Goal: Transaction & Acquisition: Download file/media

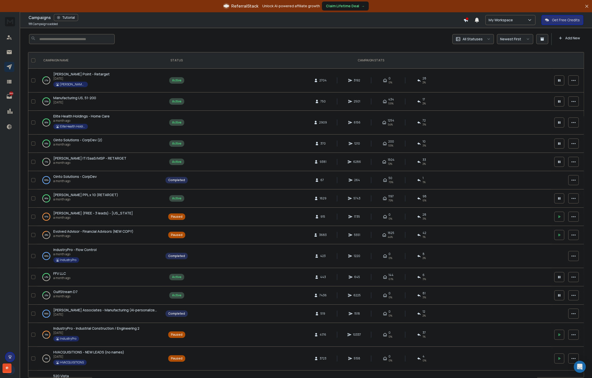
click at [83, 112] on td "60 % Elite Health Holdings - Home Care a month ago Elite Health Holdings" at bounding box center [99, 123] width 125 height 24
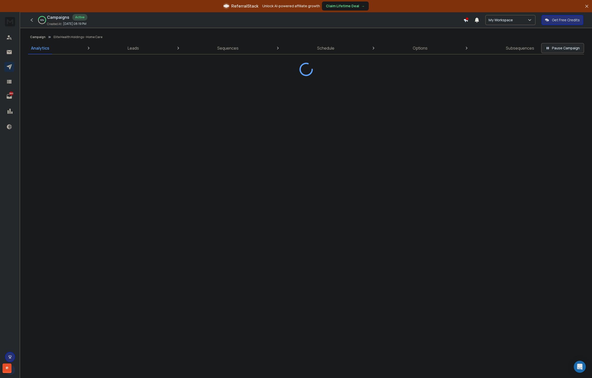
click at [587, 6] on icon "Close banner" at bounding box center [587, 6] width 3 height 3
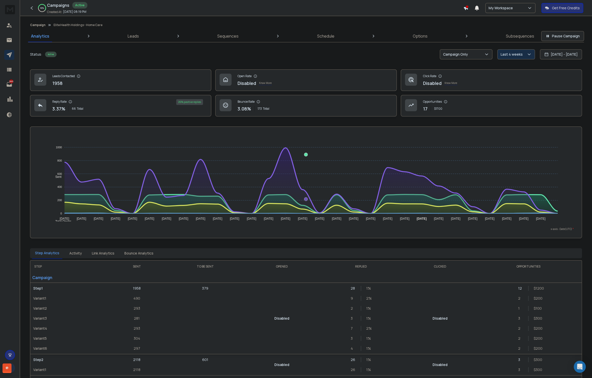
click at [498, 57] on button "Last 4 weeks" at bounding box center [517, 54] width 38 height 10
click at [504, 106] on div "Last 3 months" at bounding box center [503, 104] width 24 height 5
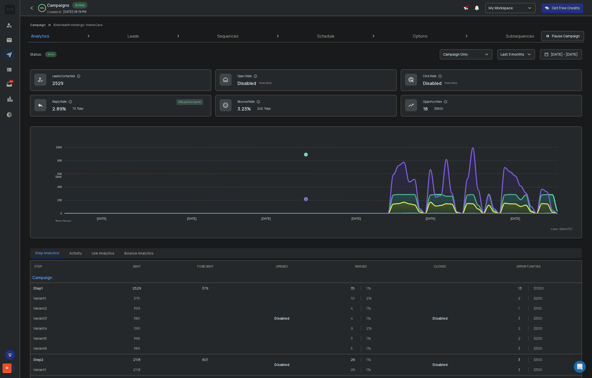
click at [435, 125] on div "Leads Contacted 2529 Open Rate Disabled Know More Click Rate Disabled Know More…" at bounding box center [306, 233] width 552 height 329
click at [131, 39] on link "Leads" at bounding box center [133, 36] width 17 height 12
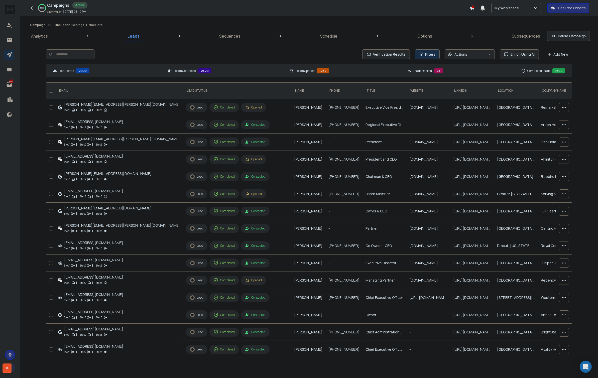
click at [435, 57] on button "Filters" at bounding box center [427, 54] width 25 height 10
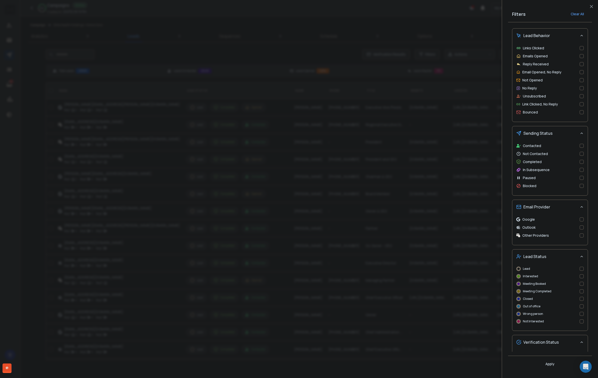
click at [580, 275] on button "Interested" at bounding box center [582, 276] width 4 height 4
click at [580, 283] on Booked "Meeting Booked" at bounding box center [582, 284] width 4 height 4
click at [552, 363] on button "Apply" at bounding box center [550, 364] width 76 height 10
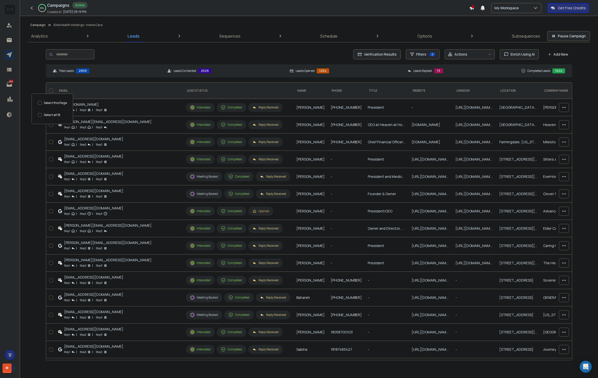
click at [39, 114] on button "Select this Page" at bounding box center [40, 115] width 4 height 4
click at [496, 56] on icon "button" at bounding box center [494, 54] width 5 height 5
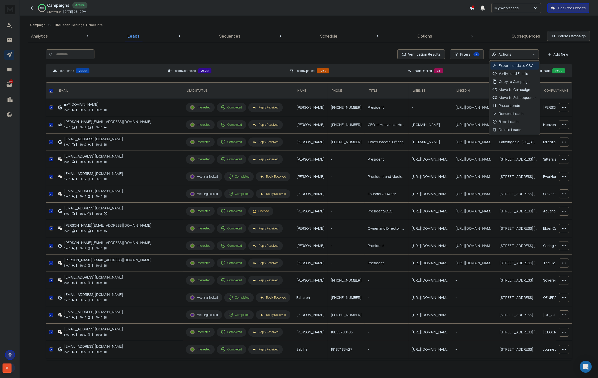
click at [528, 65] on p "Export Leads to CSV" at bounding box center [516, 65] width 34 height 5
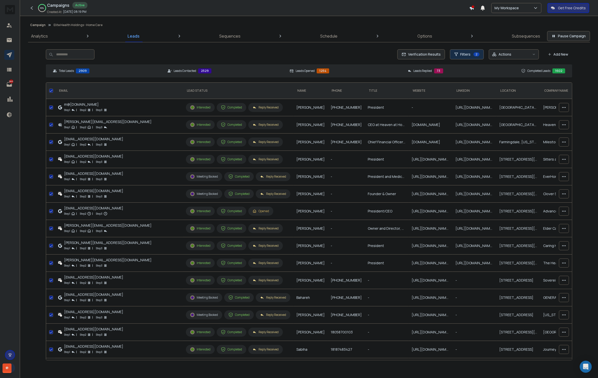
click at [455, 56] on icon "button" at bounding box center [456, 54] width 4 height 4
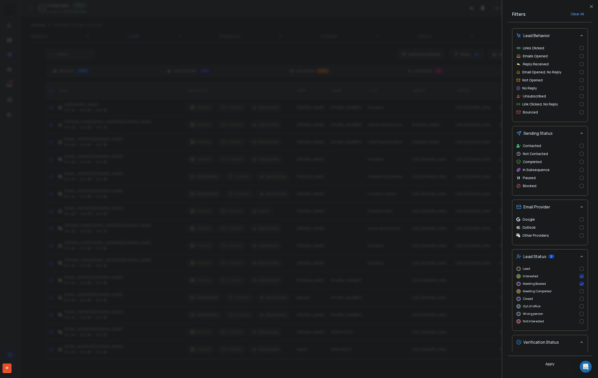
click at [580, 276] on button "Interested" at bounding box center [582, 276] width 4 height 4
click at [548, 363] on button "Apply" at bounding box center [550, 364] width 76 height 10
